Goal: Communication & Community: Answer question/provide support

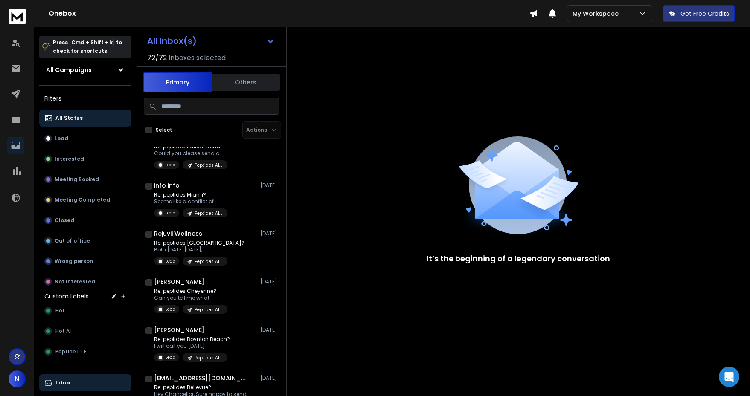
scroll to position [368, 0]
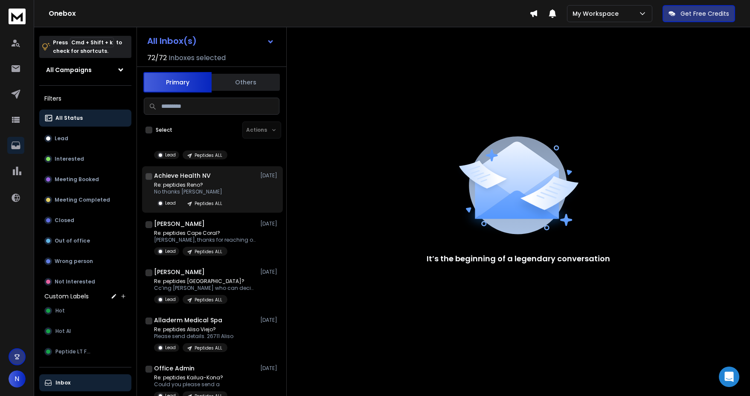
click at [226, 195] on p "No thanks [PERSON_NAME]" at bounding box center [190, 192] width 73 height 7
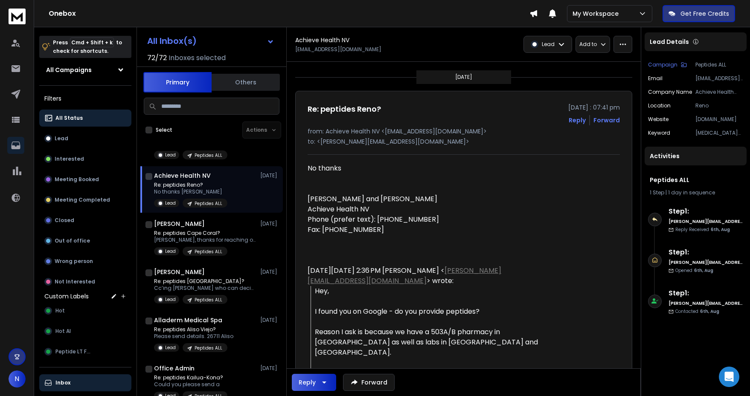
click at [303, 387] on div "Reply" at bounding box center [314, 383] width 31 height 10
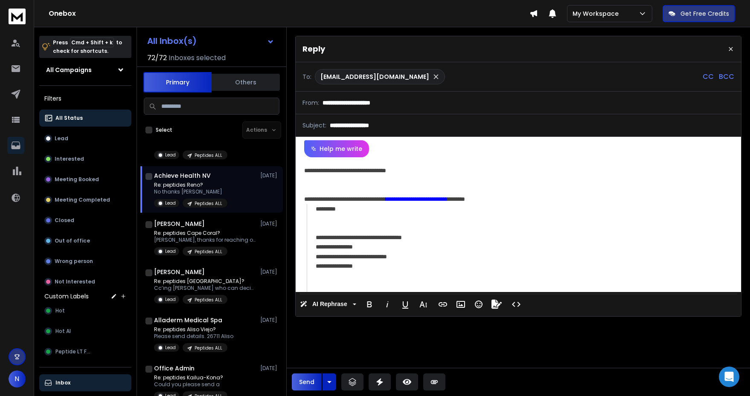
click at [302, 380] on button "Send" at bounding box center [307, 382] width 30 height 17
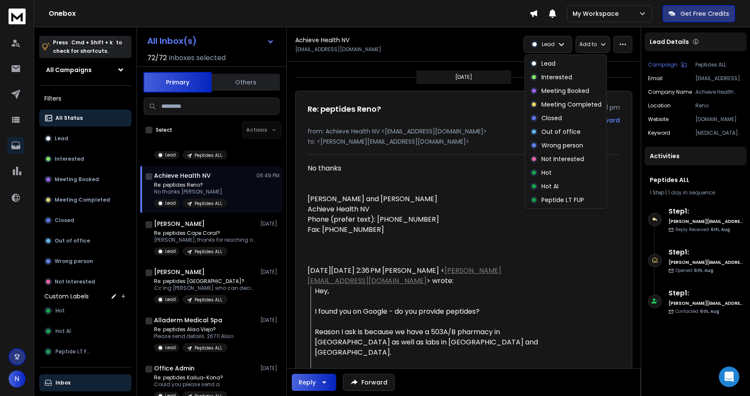
click at [557, 41] on div "Lead" at bounding box center [548, 44] width 48 height 16
click at [606, 36] on div "Add to" at bounding box center [593, 44] width 34 height 16
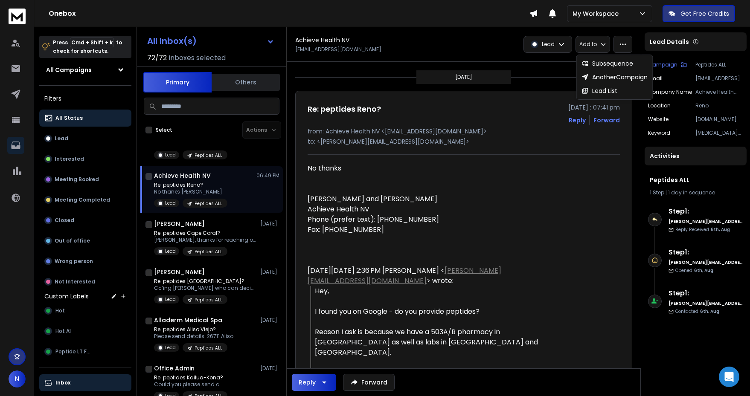
click at [548, 42] on p "Lead" at bounding box center [548, 44] width 13 height 7
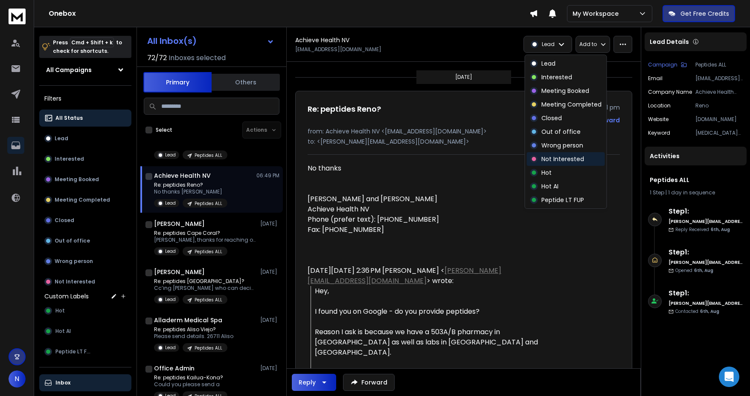
click at [557, 160] on p "Not Interested" at bounding box center [562, 159] width 43 height 9
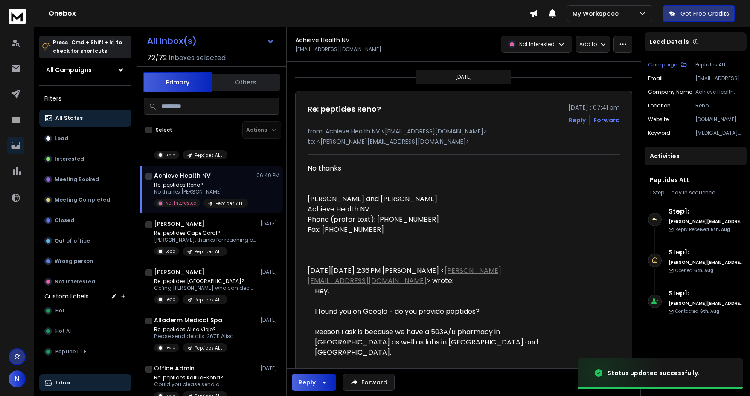
click at [594, 43] on p "Add to" at bounding box center [587, 44] width 17 height 7
click at [564, 47] on icon at bounding box center [561, 44] width 7 height 7
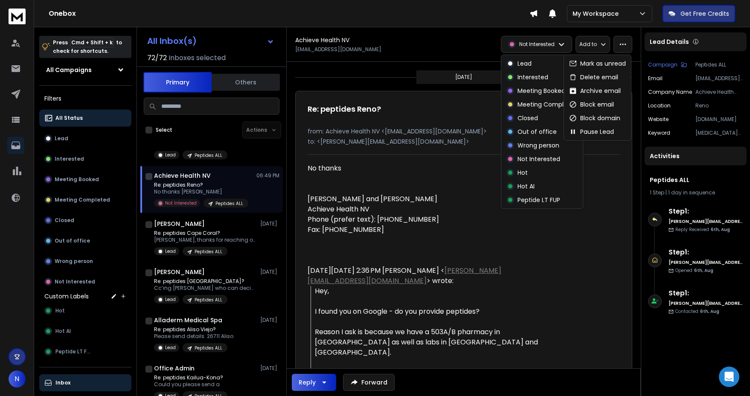
click at [623, 44] on icon "button" at bounding box center [623, 44] width 6 height 1
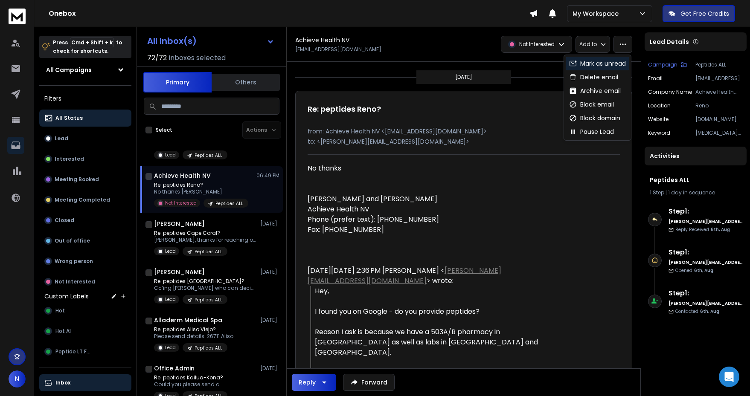
click at [602, 61] on div "Mark as unread" at bounding box center [597, 63] width 57 height 9
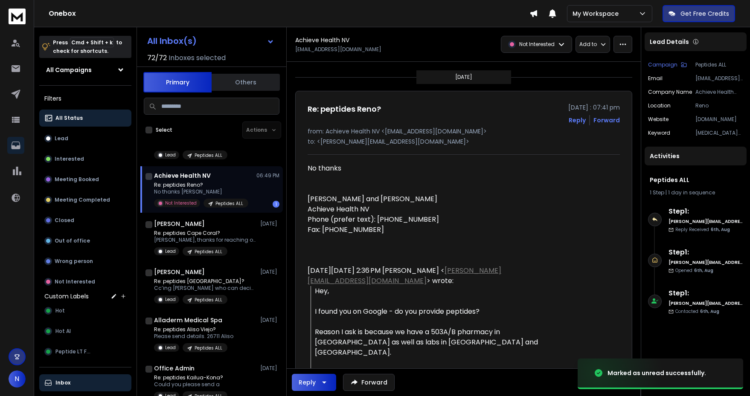
click at [619, 46] on icon "button" at bounding box center [623, 45] width 8 height 8
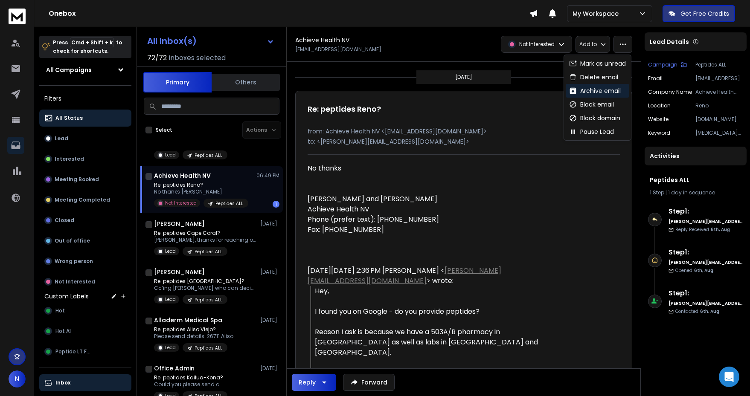
click at [595, 92] on div "Archive email" at bounding box center [595, 91] width 52 height 9
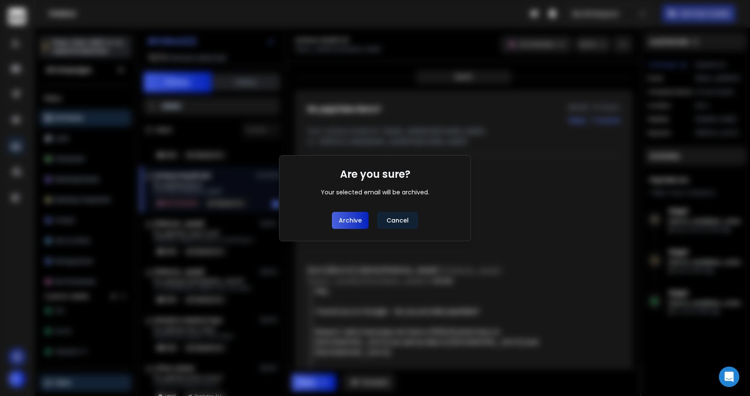
click at [399, 221] on button "Cancel" at bounding box center [397, 220] width 41 height 17
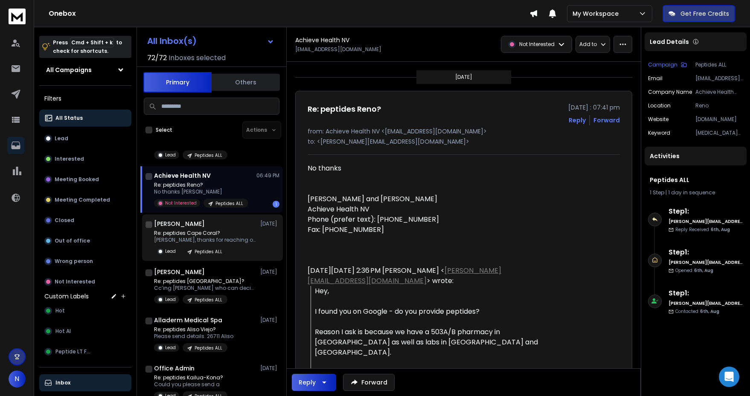
click at [230, 236] on div "Re: peptides Cape Coral? [PERSON_NAME], thanks for reaching out. Lead Peptides …" at bounding box center [216, 243] width 125 height 26
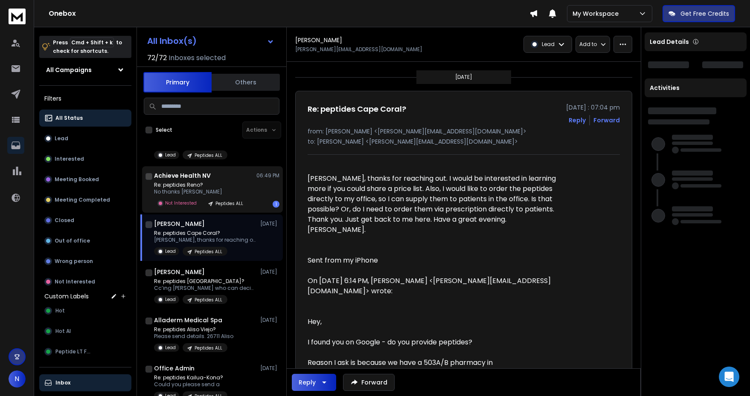
click at [242, 183] on p "Re: peptides Reno?" at bounding box center [201, 185] width 94 height 7
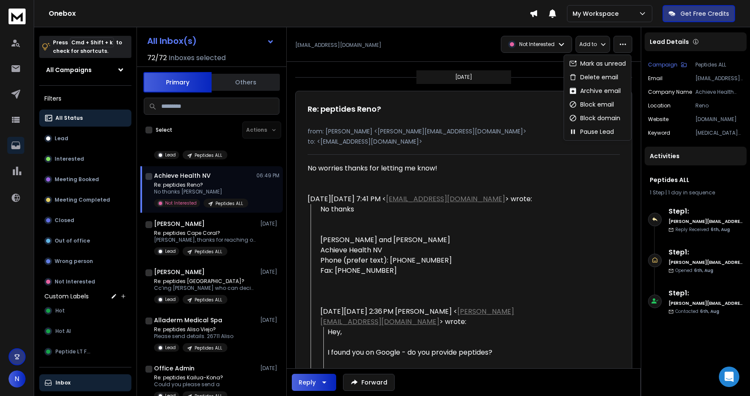
click at [617, 43] on button "button" at bounding box center [623, 44] width 19 height 17
click at [593, 102] on div "Block email" at bounding box center [591, 104] width 45 height 9
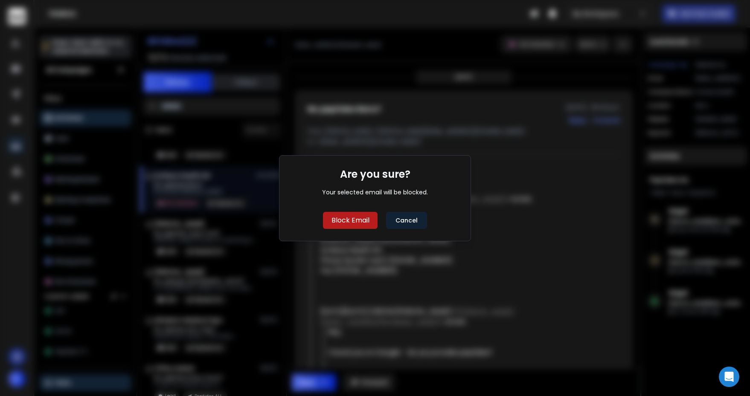
click at [346, 222] on button "Block Email" at bounding box center [350, 220] width 55 height 17
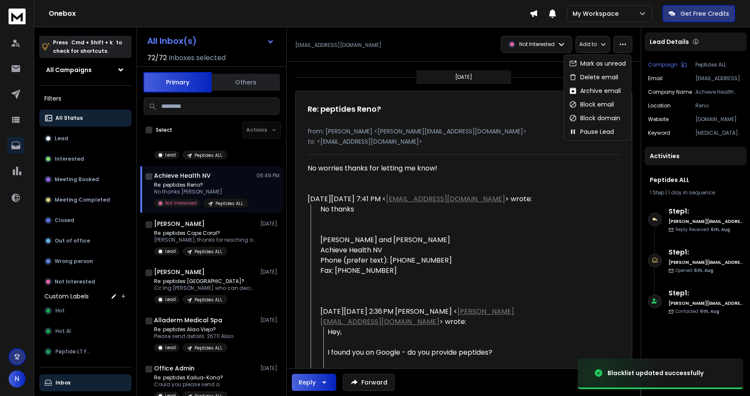
click at [625, 42] on icon "button" at bounding box center [623, 45] width 8 height 8
click at [591, 92] on div "Archive email" at bounding box center [595, 91] width 52 height 9
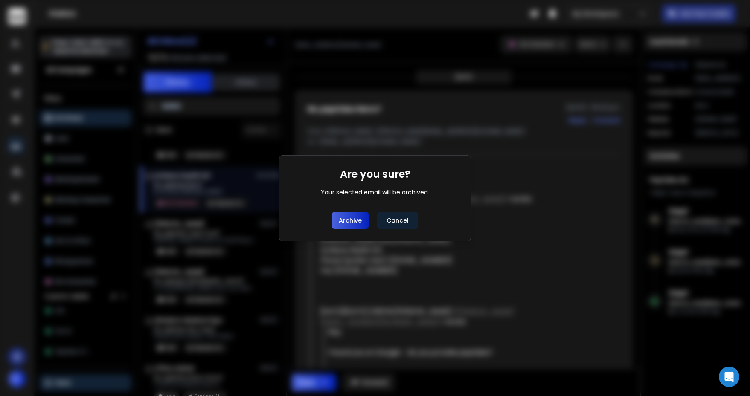
click at [336, 223] on button "archive" at bounding box center [350, 220] width 37 height 17
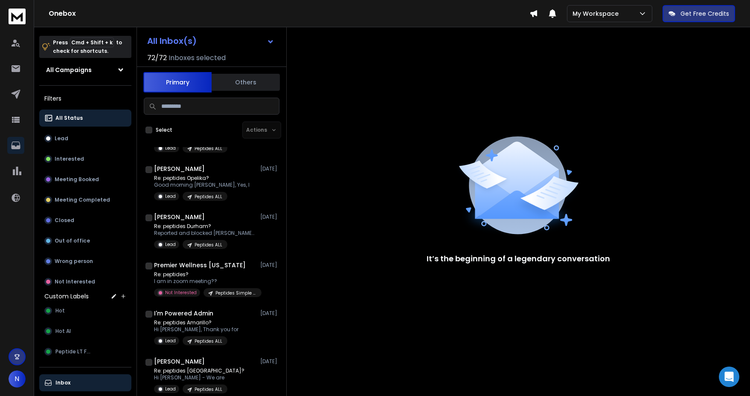
scroll to position [90, 0]
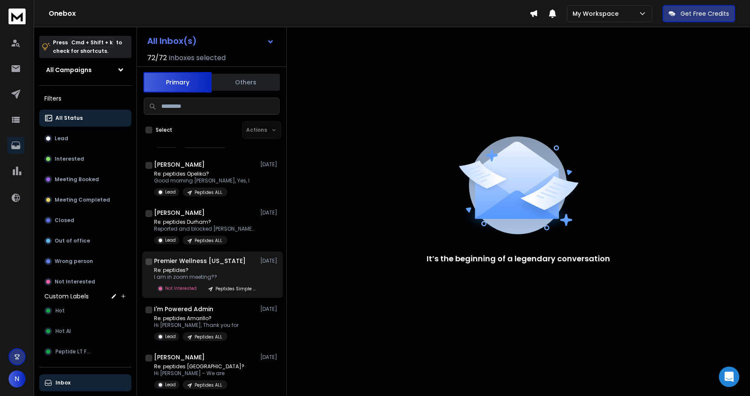
click at [241, 264] on div "Premier Wellness [US_STATE] [DATE]" at bounding box center [216, 261] width 125 height 9
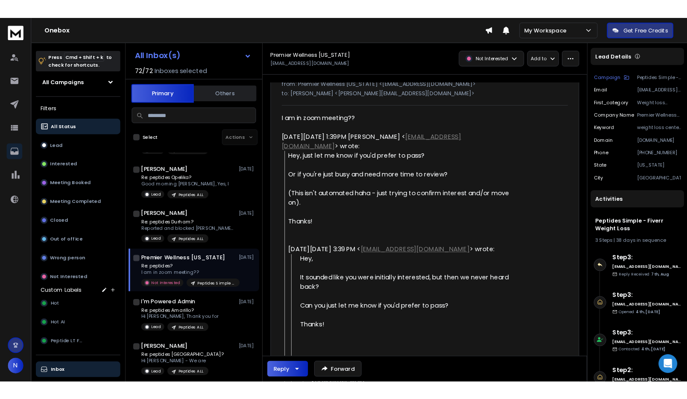
scroll to position [0, 0]
